Goal: Task Accomplishment & Management: Use online tool/utility

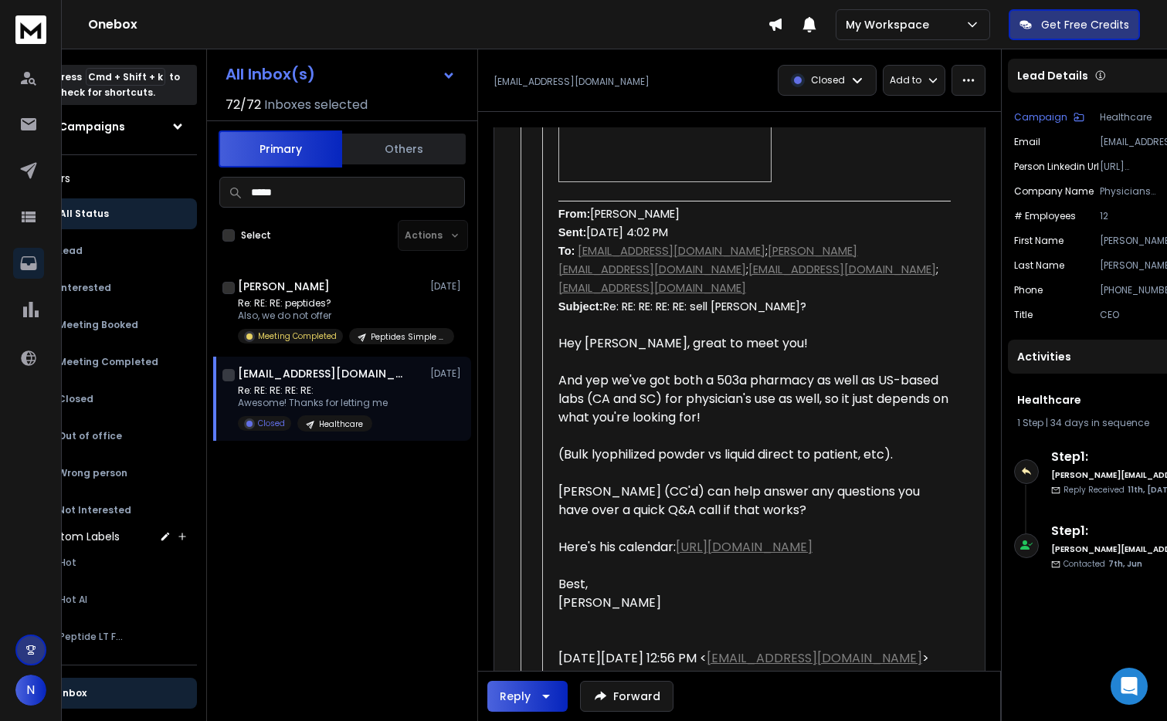
click at [297, 195] on input "*****" at bounding box center [342, 192] width 246 height 31
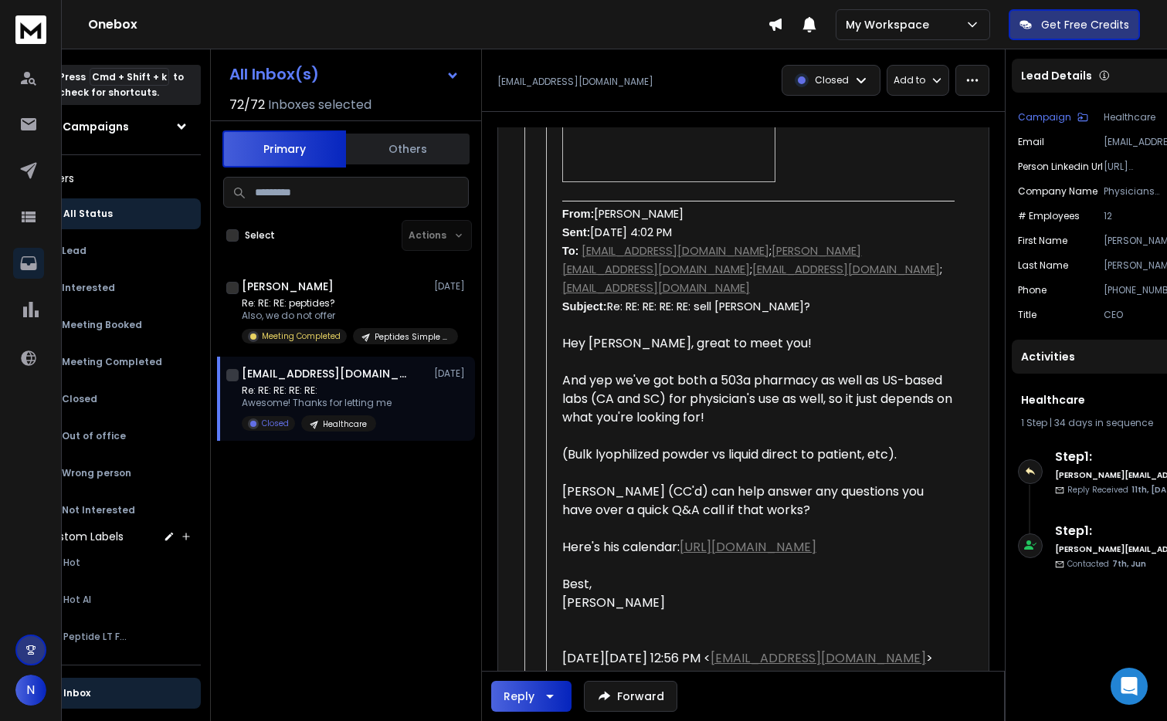
scroll to position [0, 38]
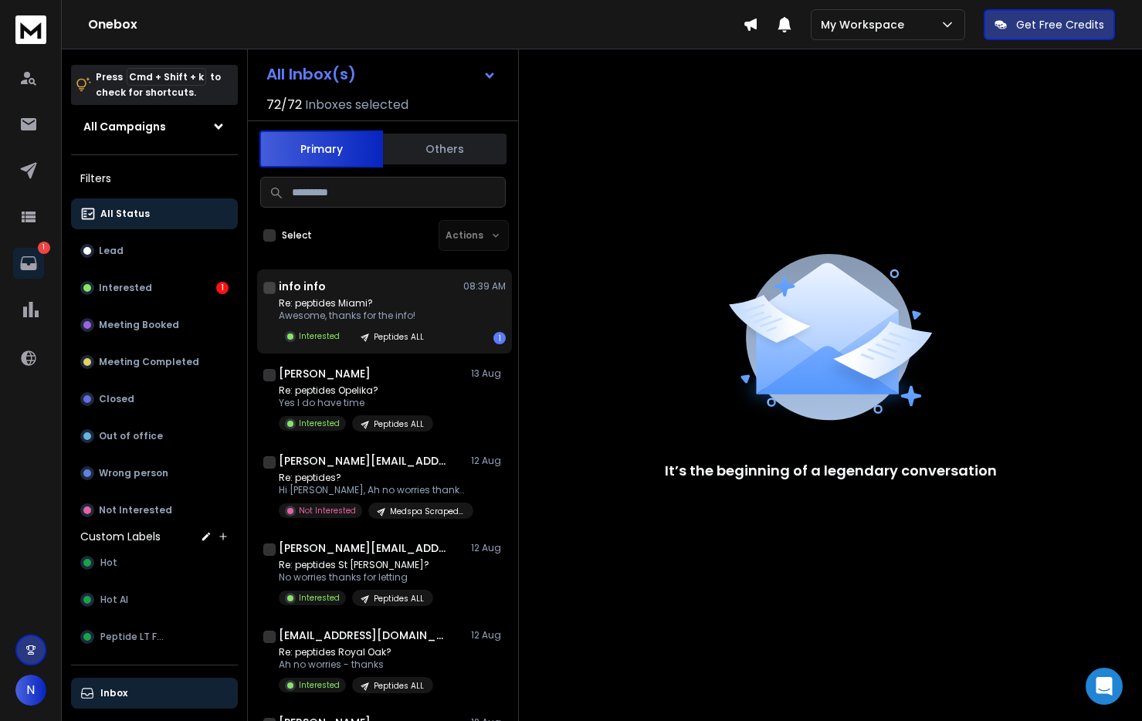
click at [419, 307] on p "Re: peptides Miami?" at bounding box center [356, 303] width 154 height 12
